Goal: Information Seeking & Learning: Check status

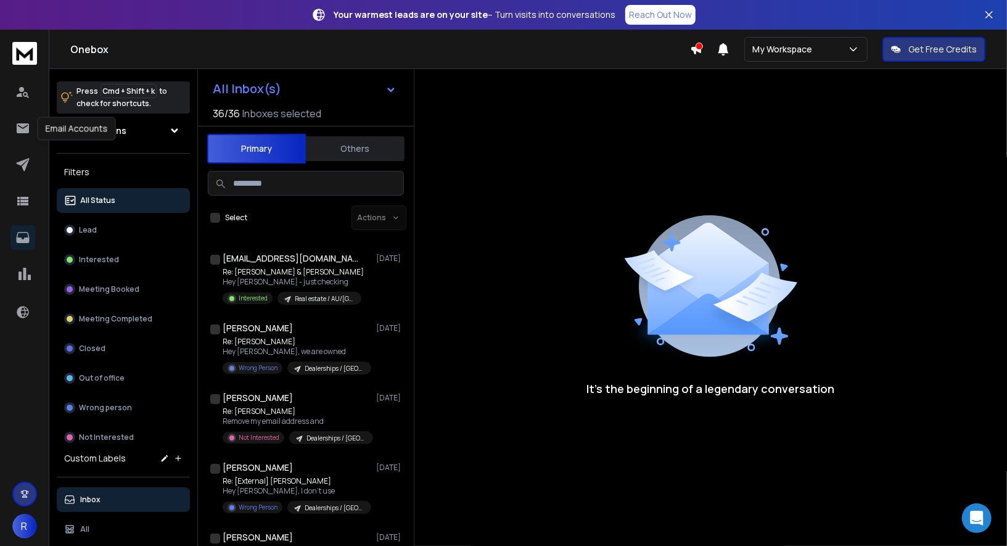
click at [28, 141] on div at bounding box center [24, 130] width 28 height 29
click at [26, 163] on icon at bounding box center [22, 164] width 13 height 13
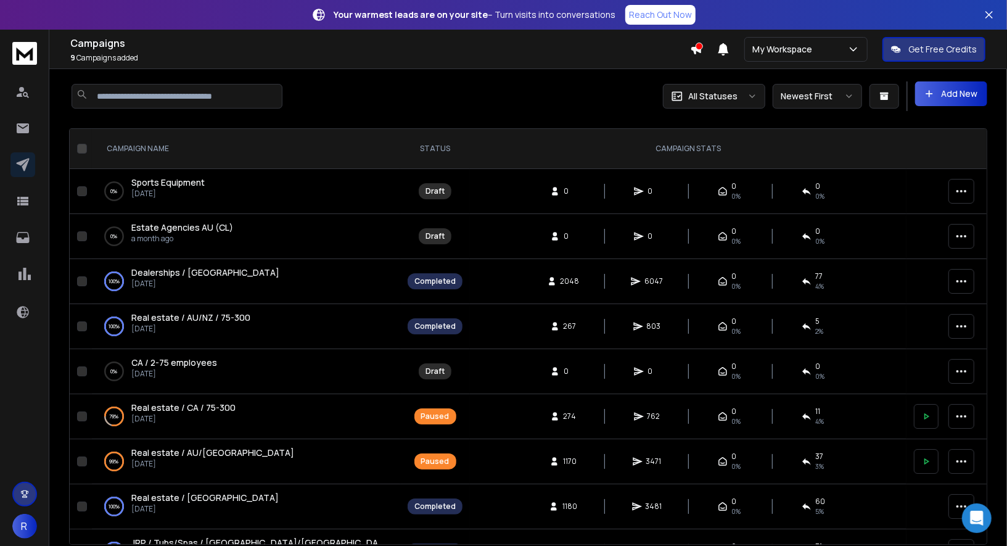
scroll to position [36, 0]
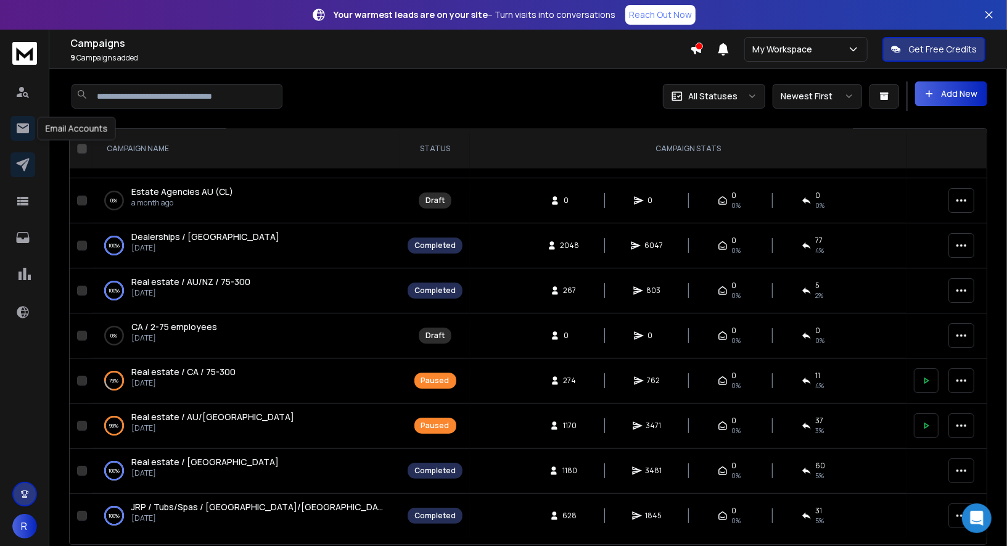
click at [21, 133] on icon at bounding box center [23, 128] width 12 height 10
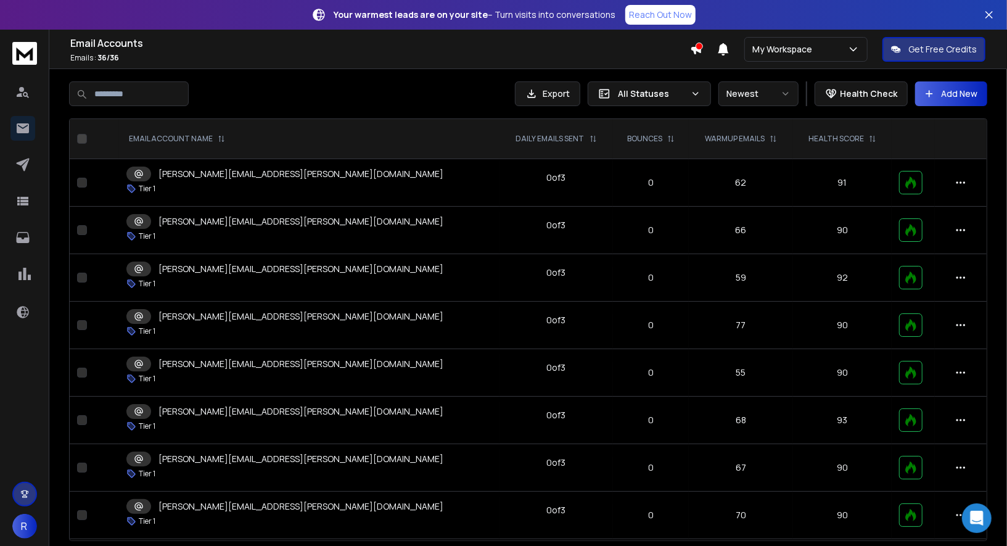
click at [671, 90] on p "All Statuses" at bounding box center [652, 94] width 68 height 12
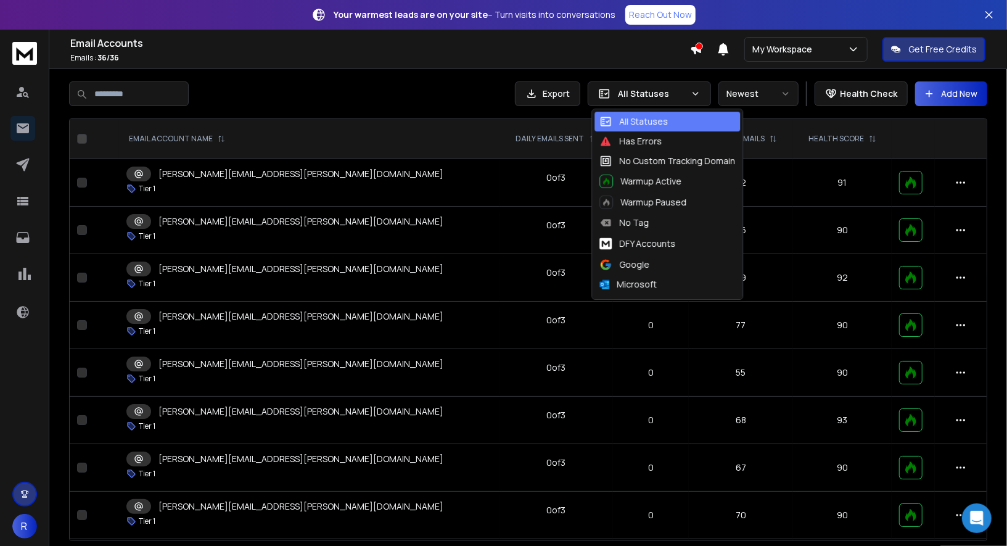
click at [670, 91] on p "All Statuses" at bounding box center [652, 94] width 68 height 12
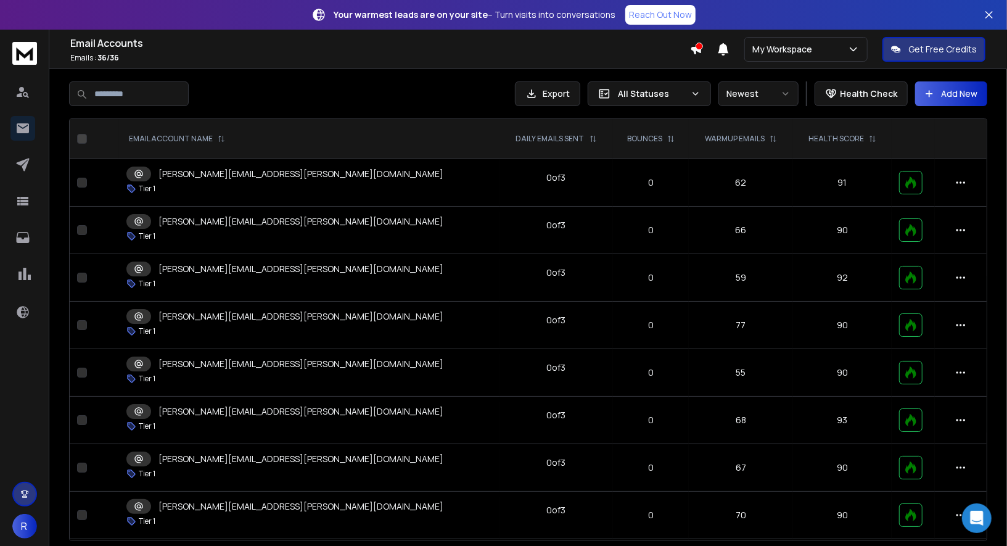
click at [823, 146] on th "HEALTH SCORE" at bounding box center [842, 139] width 99 height 40
click at [821, 134] on p "HEALTH SCORE" at bounding box center [837, 139] width 56 height 10
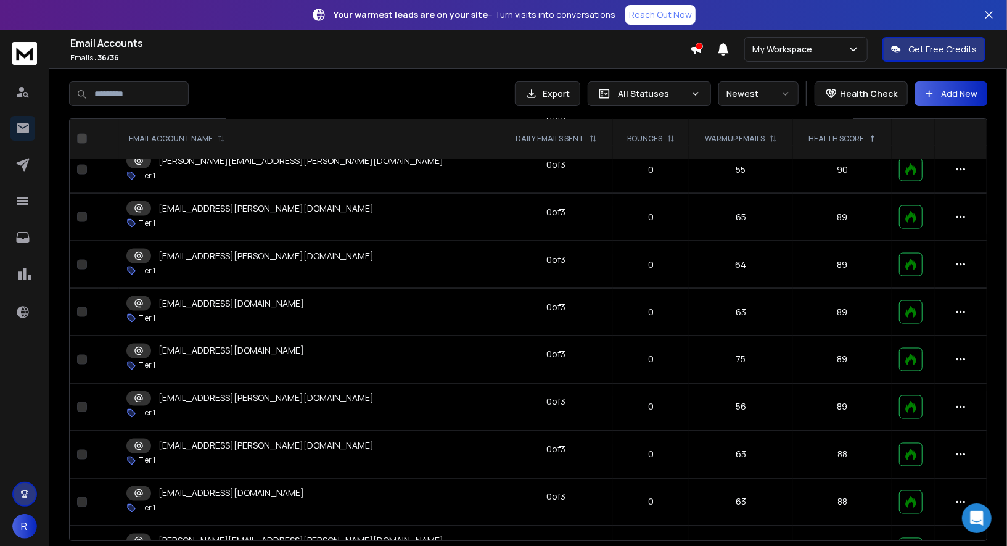
scroll to position [1326, 0]
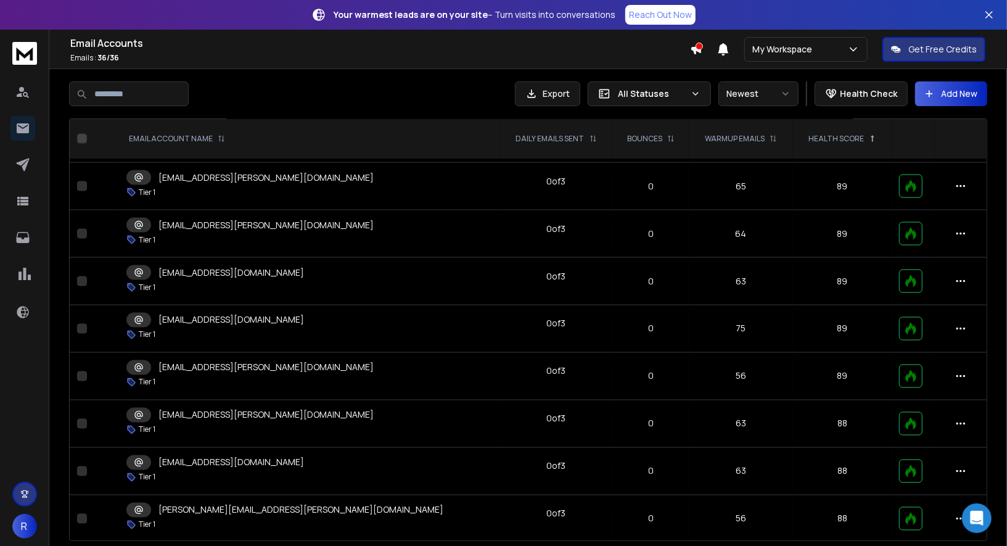
click at [725, 521] on td "56" at bounding box center [741, 518] width 104 height 47
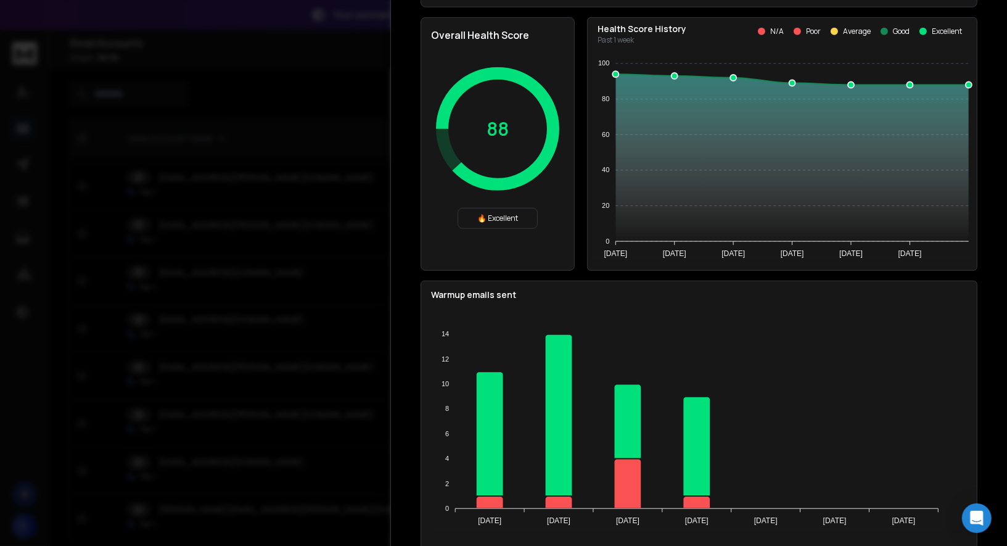
scroll to position [463, 0]
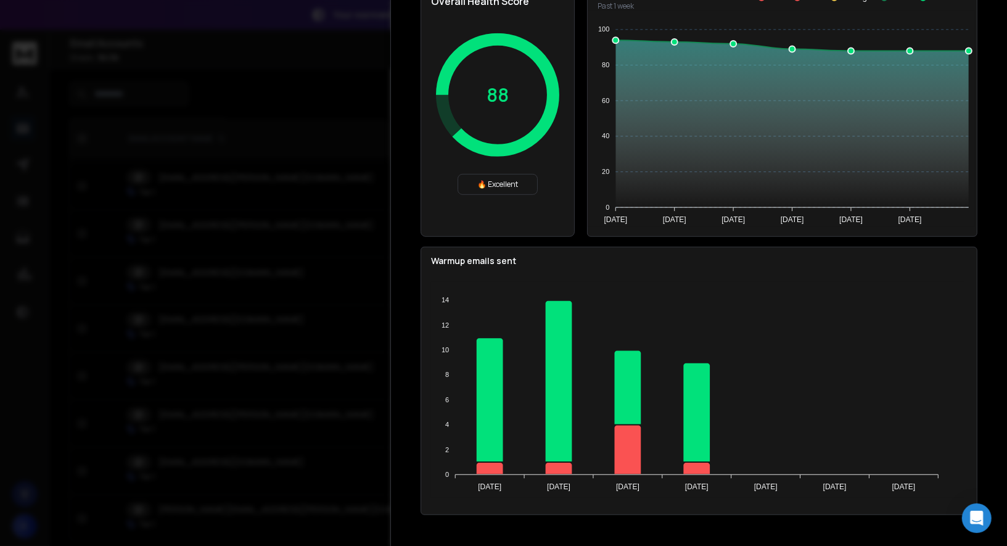
click at [271, 291] on div at bounding box center [503, 273] width 1007 height 546
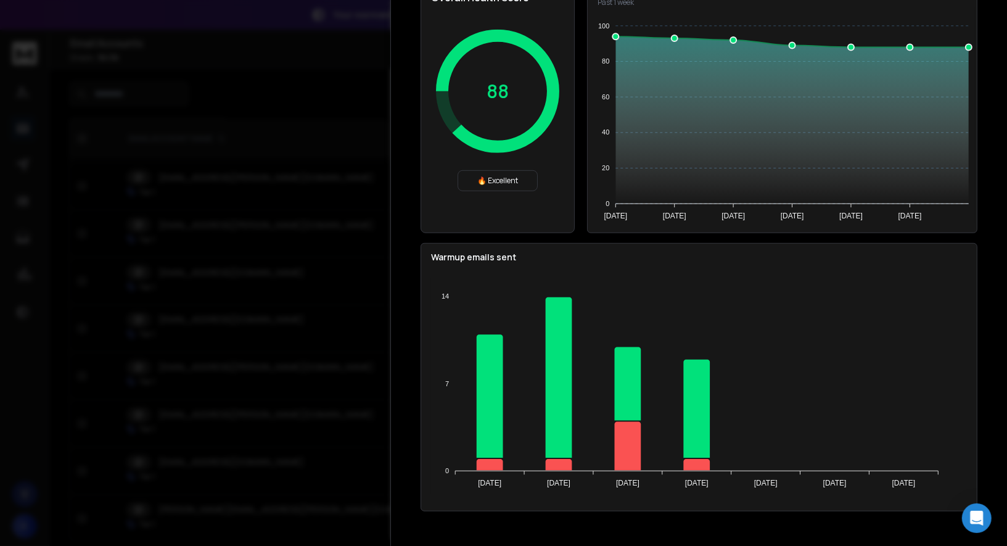
scroll to position [429, 0]
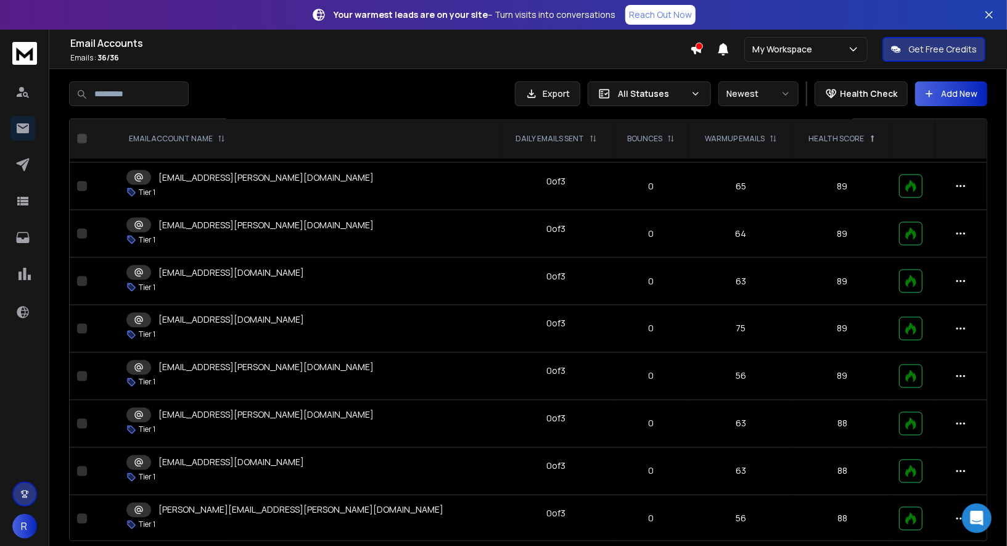
click at [336, 284] on td "[EMAIL_ADDRESS][DOMAIN_NAME] Tier 1" at bounding box center [309, 281] width 381 height 47
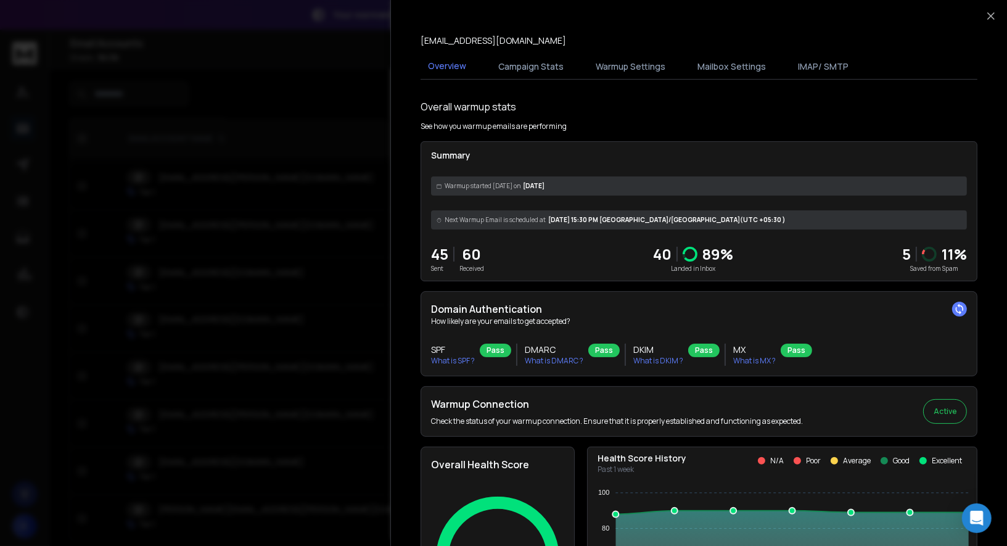
scroll to position [463, 0]
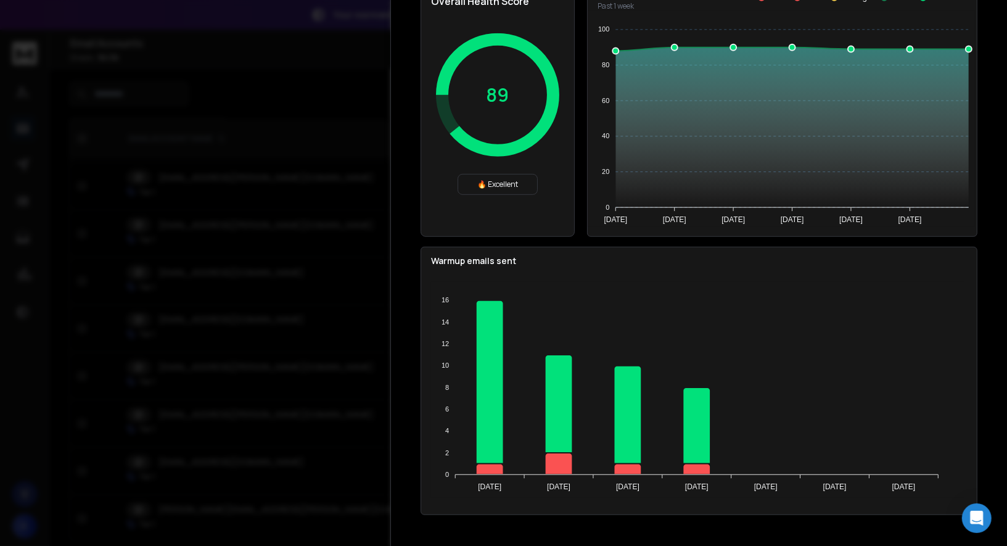
click at [393, 311] on div "Multi Select Table Sheet [EMAIL_ADDRESS][DOMAIN_NAME] Overview Campaign Stats W…" at bounding box center [698, 273] width 617 height 546
click at [310, 260] on div at bounding box center [503, 273] width 1007 height 546
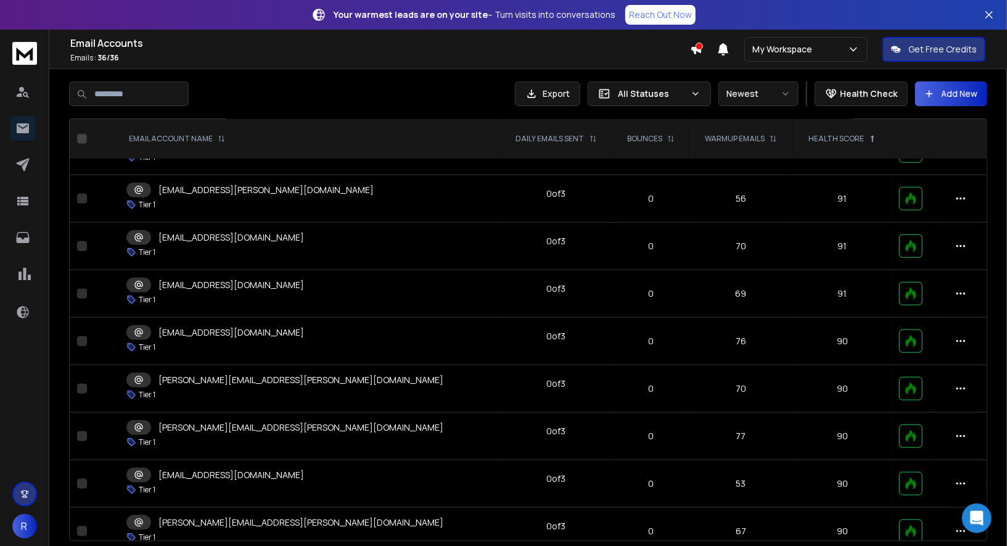
scroll to position [380, 0]
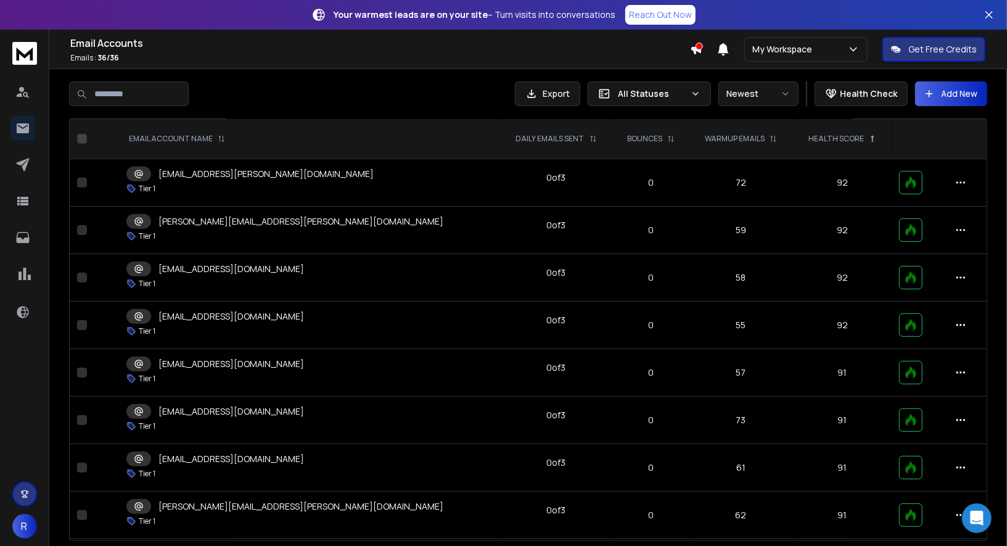
click at [689, 247] on td "59" at bounding box center [741, 230] width 104 height 47
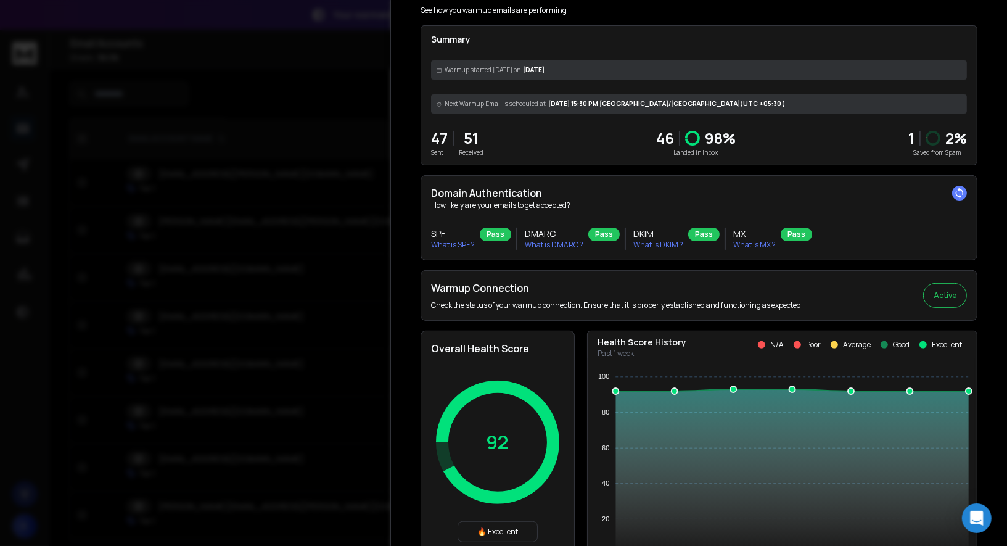
scroll to position [0, 0]
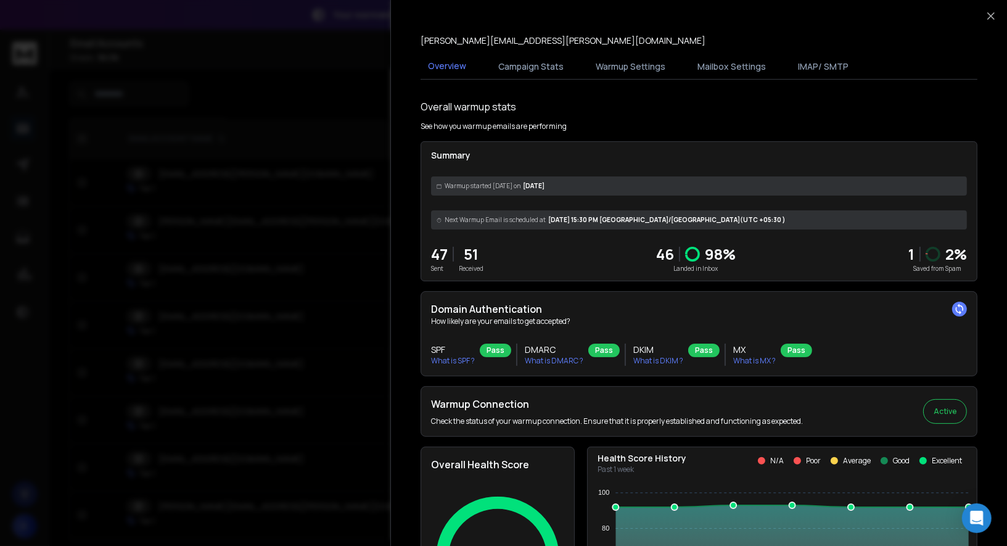
click at [379, 225] on div at bounding box center [503, 273] width 1007 height 546
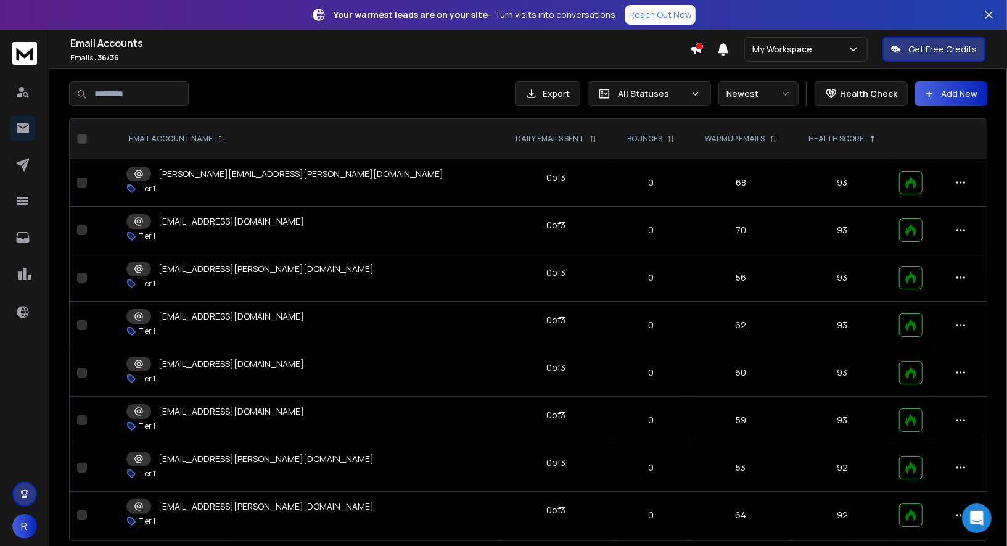
click at [689, 197] on td "68" at bounding box center [741, 182] width 104 height 47
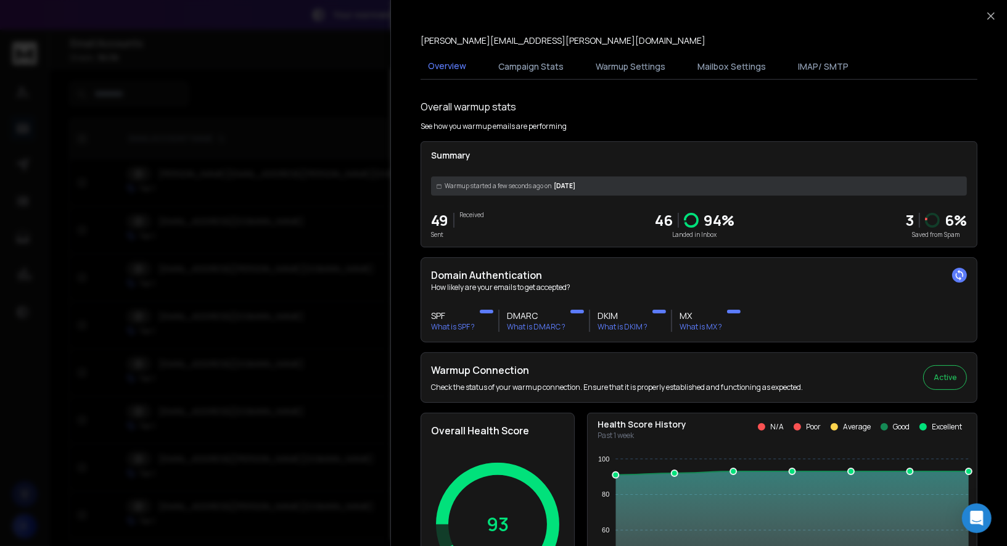
scroll to position [463, 0]
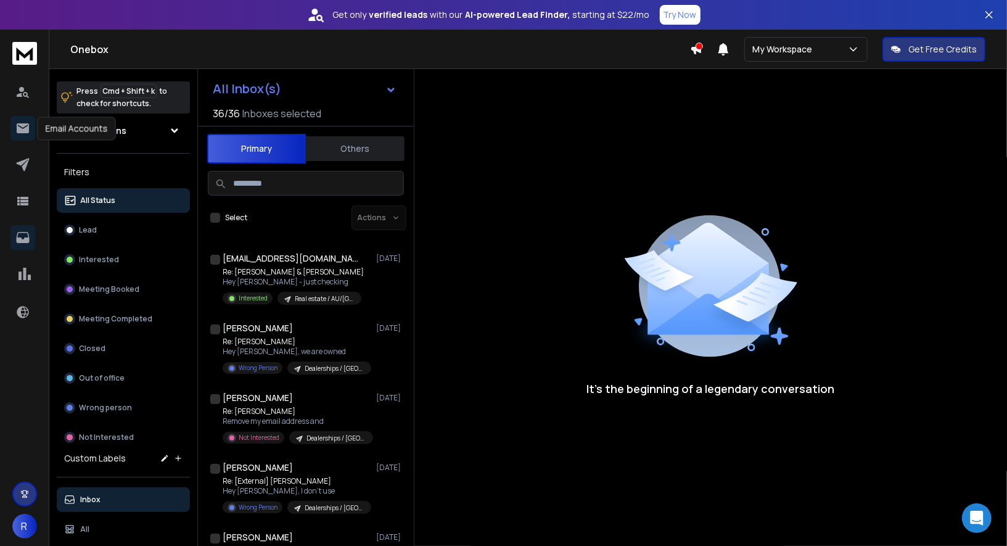
click at [22, 136] on link at bounding box center [22, 128] width 25 height 25
click at [26, 133] on icon at bounding box center [23, 128] width 12 height 10
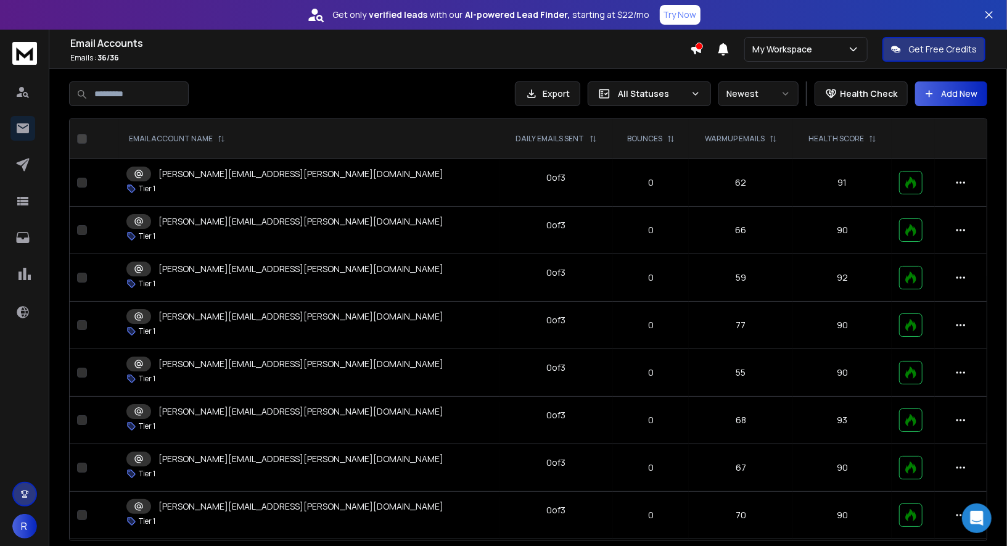
click at [500, 209] on td "0 of 3" at bounding box center [556, 223] width 113 height 32
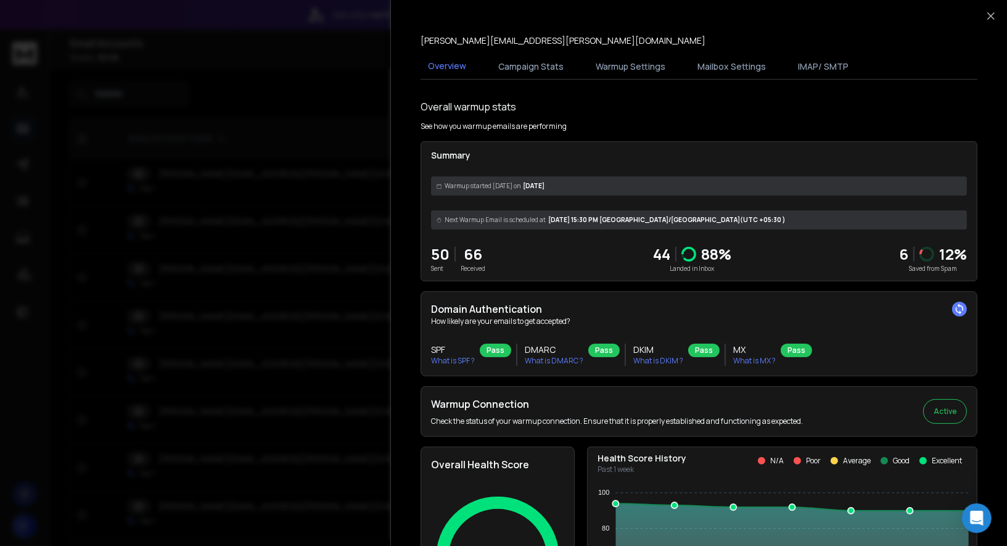
scroll to position [463, 0]
